Goal: Navigation & Orientation: Find specific page/section

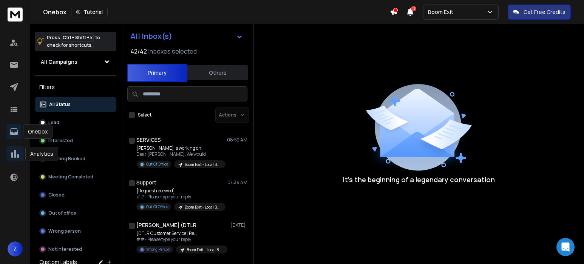
click at [19, 155] on icon at bounding box center [14, 153] width 11 height 11
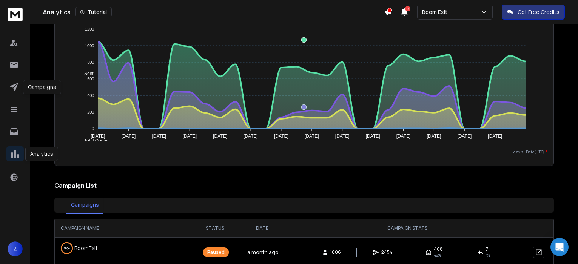
scroll to position [223, 0]
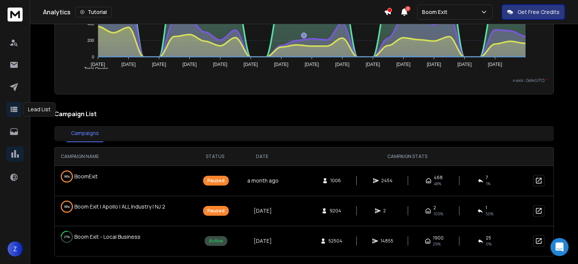
click at [16, 105] on link at bounding box center [13, 109] width 15 height 15
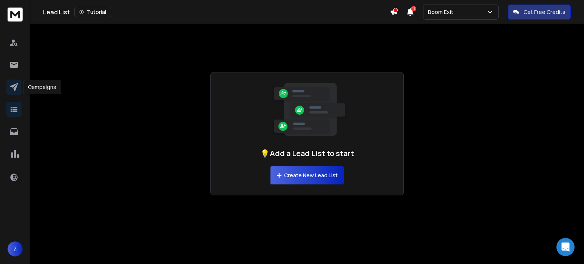
click at [14, 86] on icon at bounding box center [14, 88] width 8 height 8
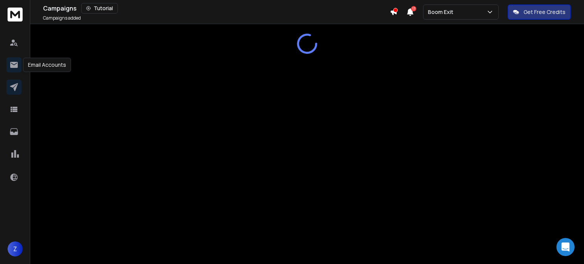
click at [16, 64] on icon at bounding box center [14, 65] width 8 height 6
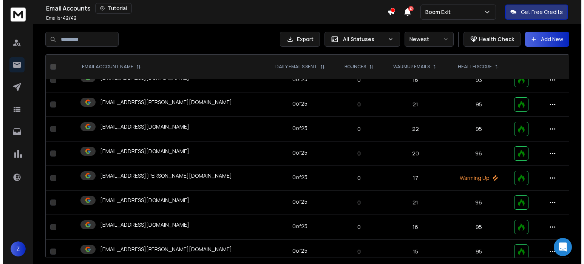
scroll to position [529, 0]
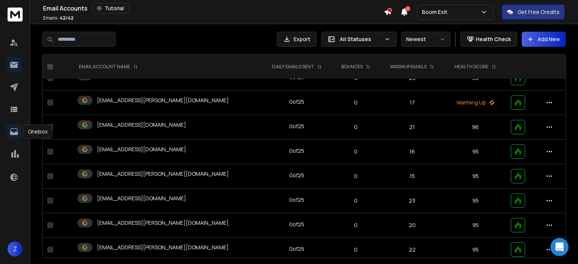
click at [17, 133] on icon at bounding box center [14, 131] width 8 height 7
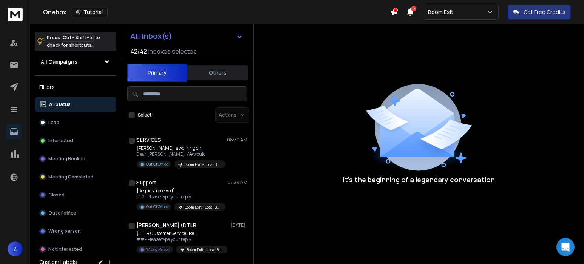
click at [217, 70] on button "Others" at bounding box center [217, 73] width 60 height 17
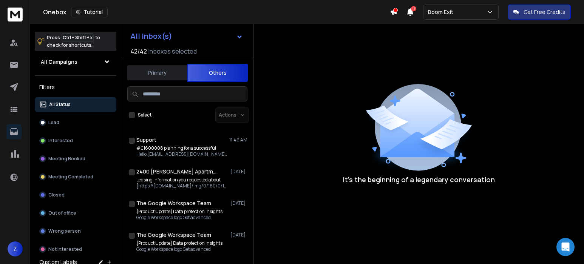
click at [150, 77] on button "Primary" at bounding box center [157, 73] width 60 height 17
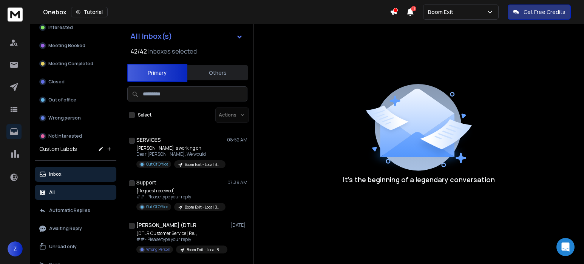
scroll to position [170, 0]
